Goal: Task Accomplishment & Management: Manage account settings

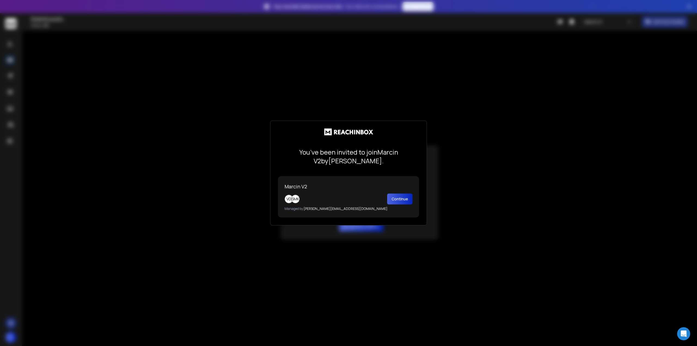
click at [400, 202] on button "Continue" at bounding box center [399, 199] width 25 height 11
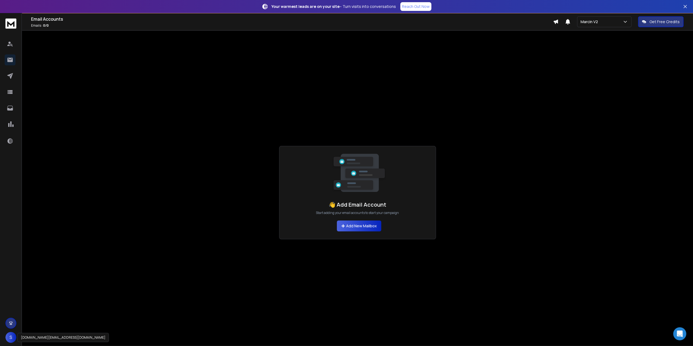
click at [10, 338] on span "S" at bounding box center [10, 337] width 11 height 11
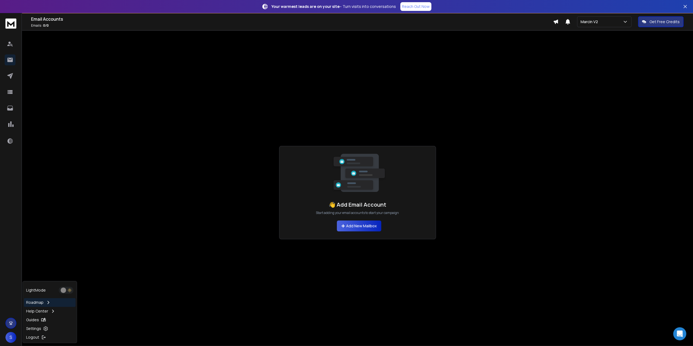
click at [468, 176] on div "👋 Add Email Account Start adding your email accounts to start your campaign Add…" at bounding box center [358, 192] width 654 height 93
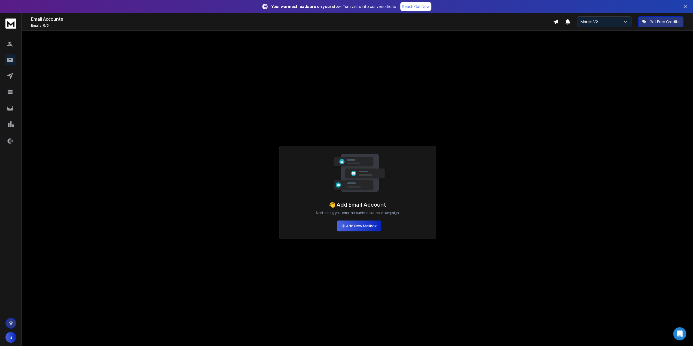
click at [617, 26] on button "Marcin V2" at bounding box center [604, 21] width 54 height 11
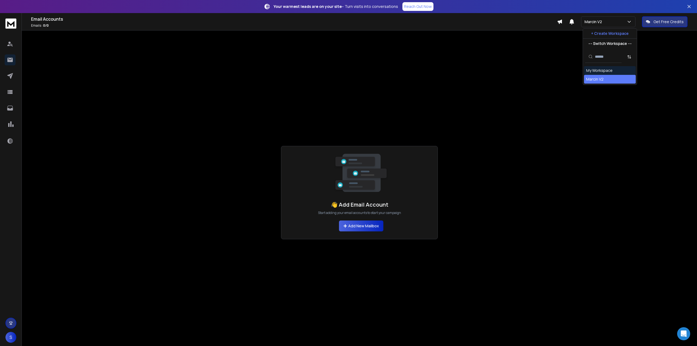
click at [601, 68] on div "My Workspace" at bounding box center [599, 70] width 26 height 5
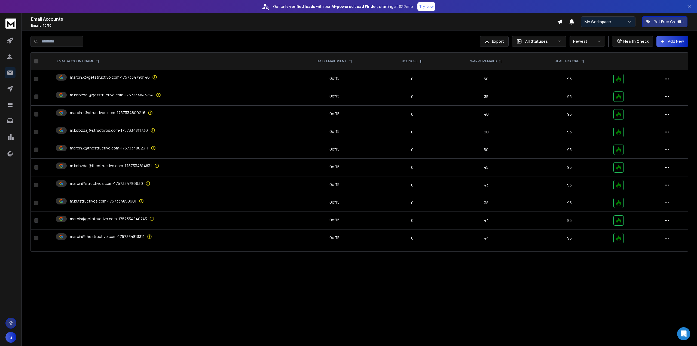
click at [608, 22] on p "My Workspace" at bounding box center [599, 21] width 29 height 5
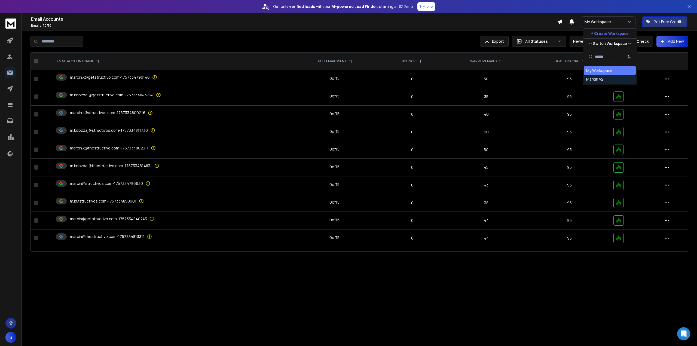
click at [608, 78] on div "Marcin V2" at bounding box center [610, 79] width 52 height 9
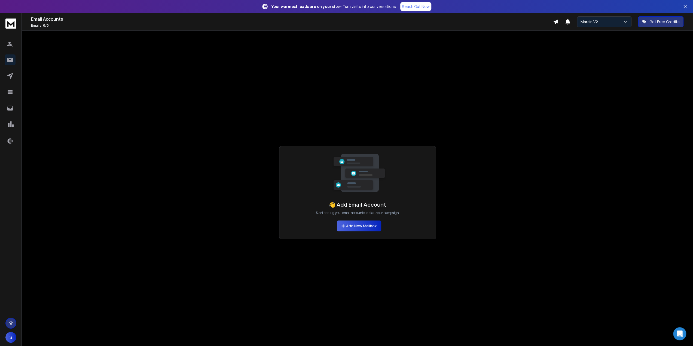
click at [603, 22] on div "Marcin V2" at bounding box center [604, 21] width 47 height 5
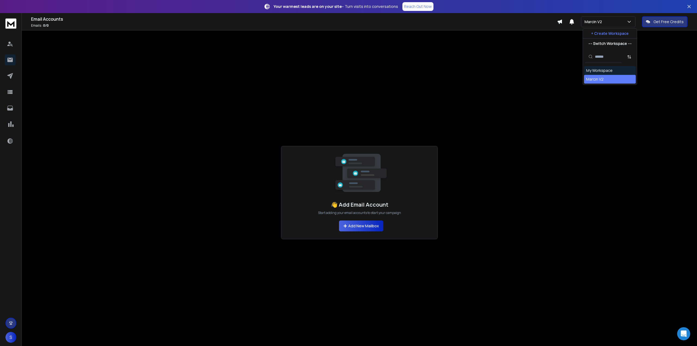
click at [600, 69] on div "My Workspace" at bounding box center [599, 70] width 26 height 5
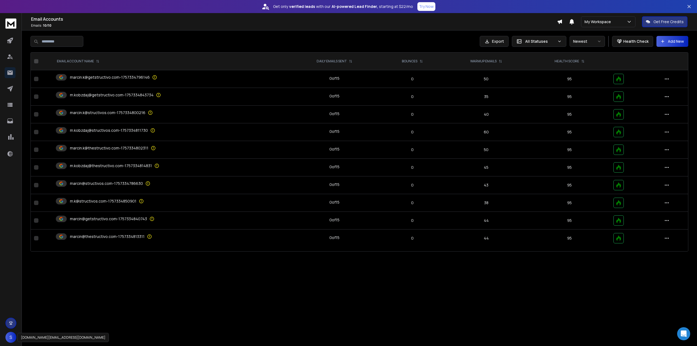
click at [8, 336] on span "S" at bounding box center [10, 337] width 11 height 11
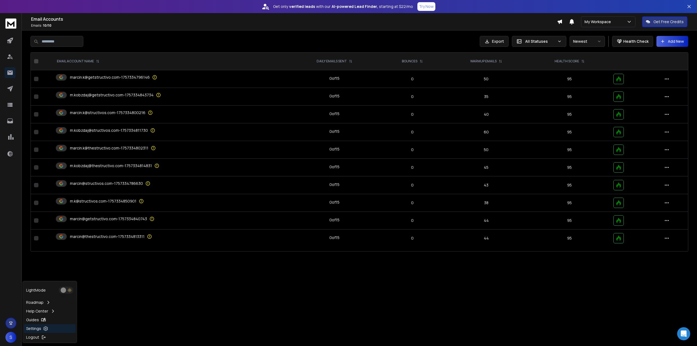
click at [38, 329] on p "Settings" at bounding box center [33, 328] width 15 height 5
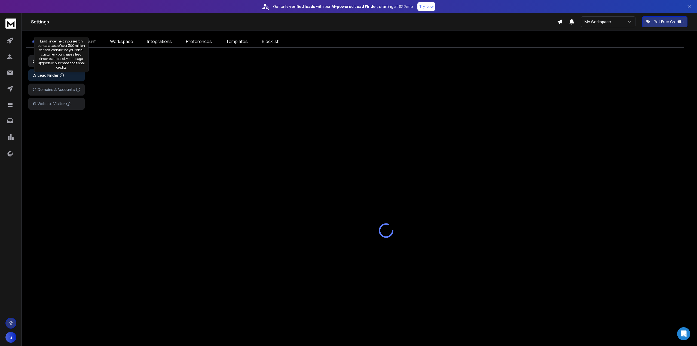
click at [62, 75] on icon "button" at bounding box center [62, 75] width 0 height 0
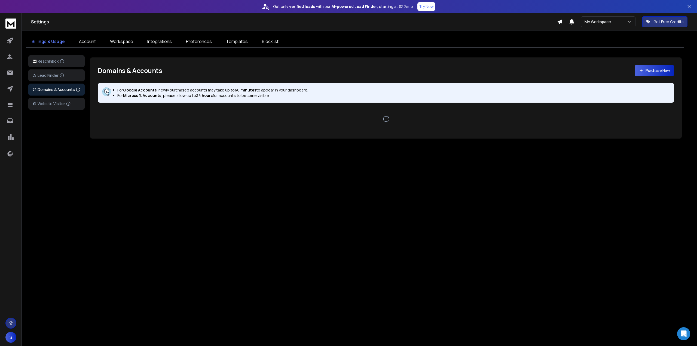
click at [49, 86] on button "Domains & Accounts" at bounding box center [56, 90] width 56 height 12
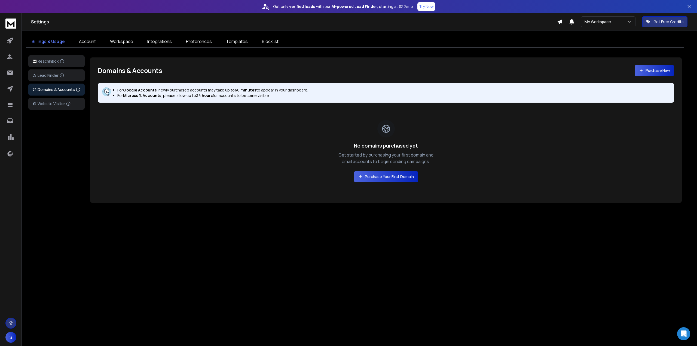
click at [55, 104] on button "Website Visitor" at bounding box center [56, 104] width 56 height 12
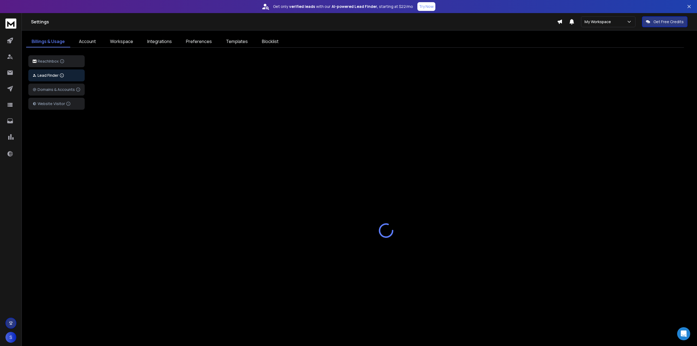
click at [54, 79] on button "Lead Finder" at bounding box center [56, 75] width 56 height 12
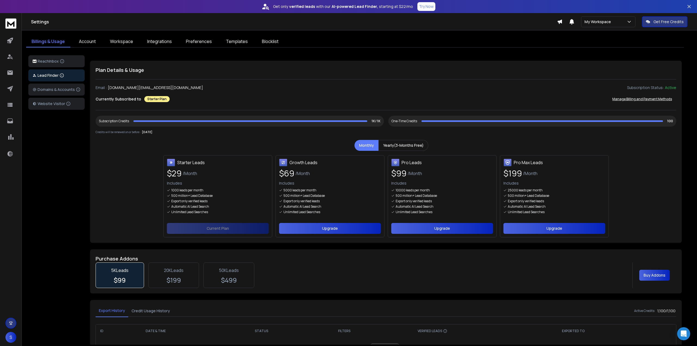
click at [646, 100] on p "Manage Billing and Payment Methods" at bounding box center [642, 99] width 60 height 4
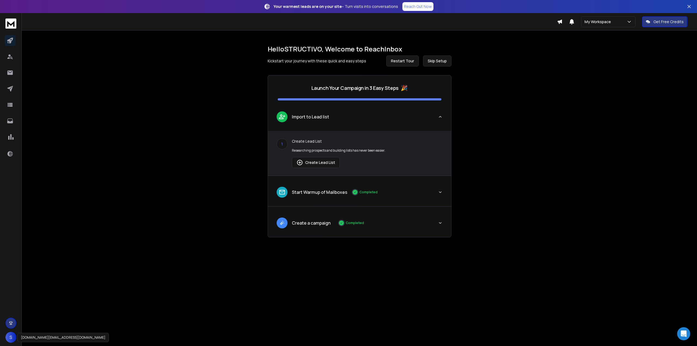
click at [10, 340] on span "S" at bounding box center [10, 337] width 11 height 11
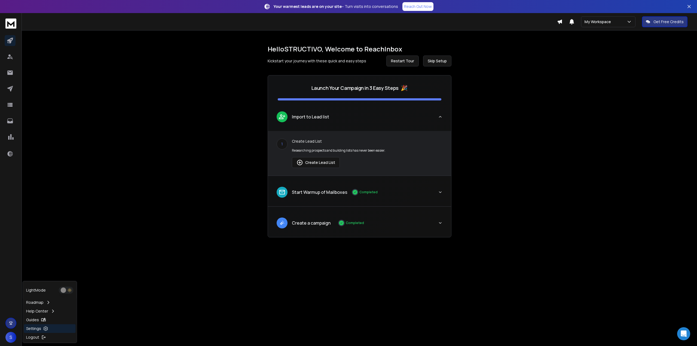
click at [52, 328] on div "Settings" at bounding box center [50, 328] width 52 height 9
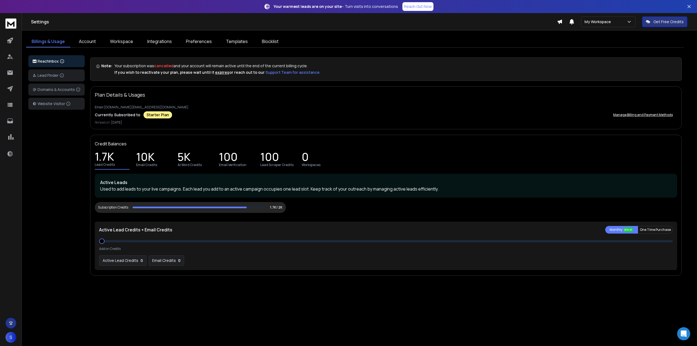
drag, startPoint x: 125, startPoint y: 122, endPoint x: 93, endPoint y: 123, distance: 32.1
click at [93, 123] on div "Plan Details & Usages Email: [DOMAIN_NAME][EMAIL_ADDRESS][DOMAIN_NAME] Currentl…" at bounding box center [386, 107] width 592 height 43
click at [38, 77] on button "Lead Finder" at bounding box center [56, 75] width 56 height 12
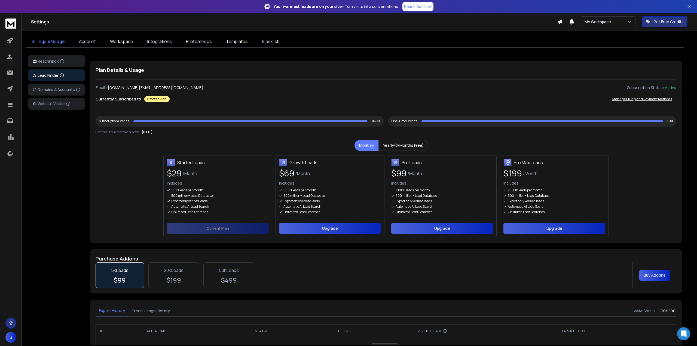
click at [646, 101] on p "Manage Billing and Payment Methods" at bounding box center [642, 99] width 60 height 4
click at [40, 61] on button "ReachInbox" at bounding box center [56, 61] width 56 height 12
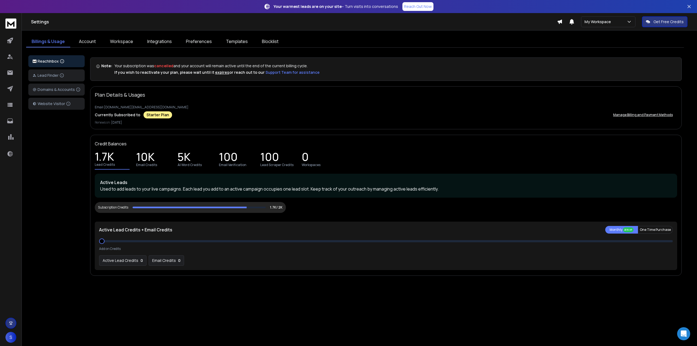
click at [645, 115] on p "Manage Billing and Payment Methods" at bounding box center [643, 115] width 60 height 4
click at [63, 78] on button "Lead Finder" at bounding box center [56, 75] width 56 height 12
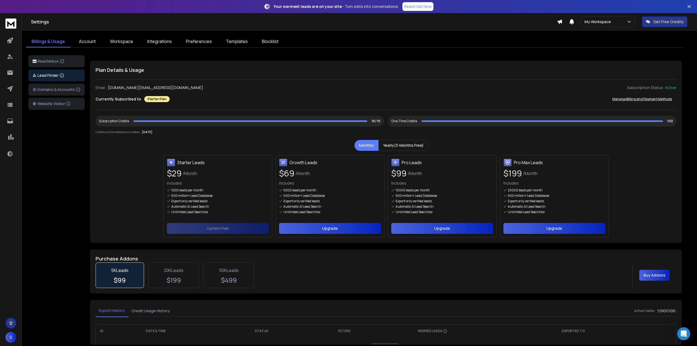
click at [649, 87] on p "Subscription Status:" at bounding box center [645, 87] width 37 height 5
click at [674, 90] on div "Active" at bounding box center [670, 87] width 11 height 5
click at [154, 100] on div "Starter Plan" at bounding box center [156, 99] width 25 height 6
drag, startPoint x: 148, startPoint y: 132, endPoint x: 151, endPoint y: 132, distance: 3.9
click at [148, 132] on p "[DATE]" at bounding box center [147, 132] width 11 height 5
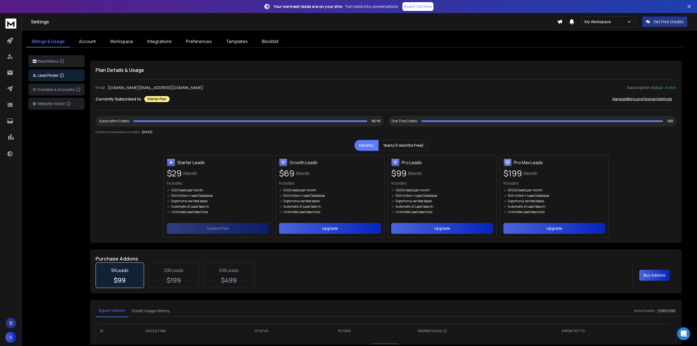
drag, startPoint x: 126, startPoint y: 132, endPoint x: 164, endPoint y: 132, distance: 38.1
click at [163, 132] on div "Credits will be renewed on or before : [DATE]" at bounding box center [386, 132] width 581 height 5
click at [645, 98] on p "Manage Billing and Payment Methods" at bounding box center [642, 99] width 60 height 4
